Goal: Communication & Community: Answer question/provide support

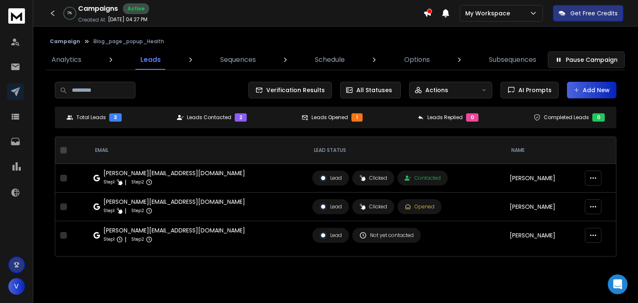
click at [620, 281] on icon "Open Intercom Messenger" at bounding box center [618, 285] width 14 height 14
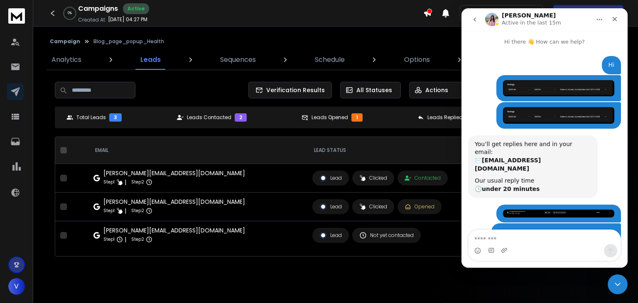
scroll to position [213, 0]
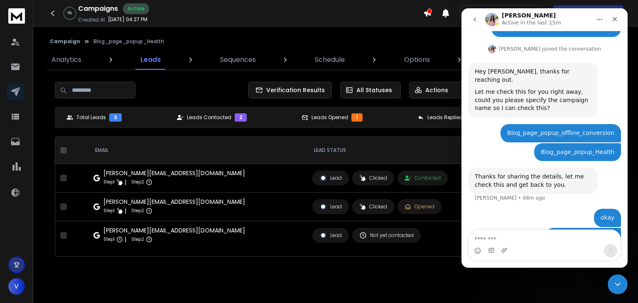
click at [479, 22] on button "go back" at bounding box center [475, 20] width 16 height 16
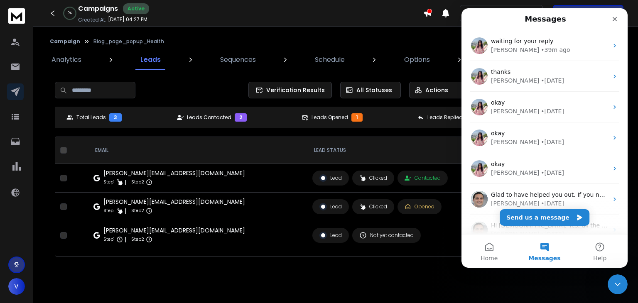
scroll to position [0, 0]
drag, startPoint x: 618, startPoint y: 288, endPoint x: 614, endPoint y: 283, distance: 6.5
click at [618, 288] on icon "Close Intercom Messenger" at bounding box center [618, 285] width 10 height 10
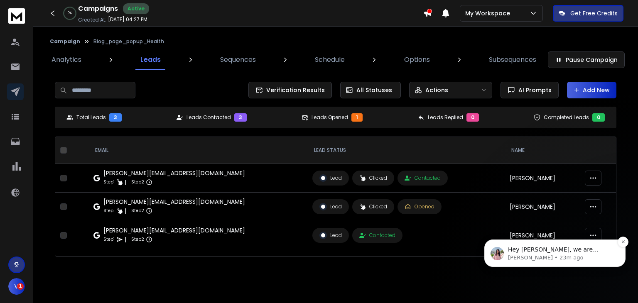
click at [586, 254] on p "Hey [PERSON_NAME], we are checking this and will soon update you on the same." at bounding box center [561, 250] width 107 height 8
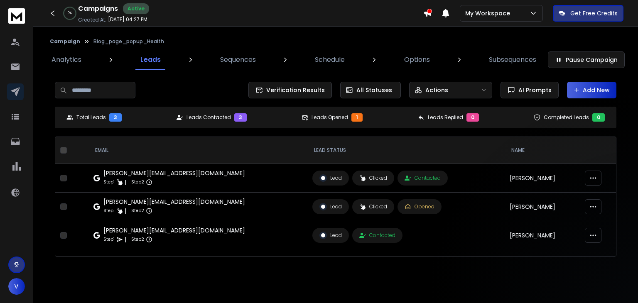
scroll to position [259, 0]
type textarea "****"
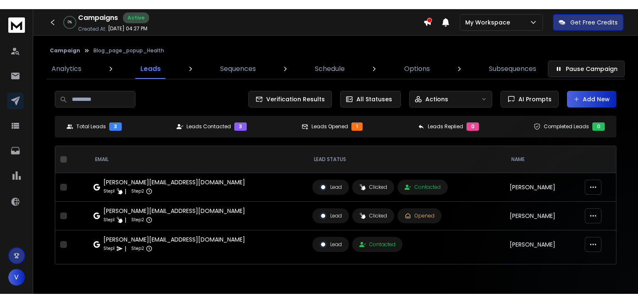
scroll to position [271, 0]
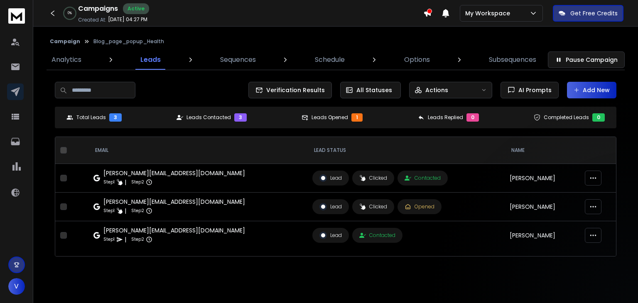
drag, startPoint x: 5, startPoint y: 381, endPoint x: 607, endPoint y: 650, distance: 659.4
